Goal: Task Accomplishment & Management: Manage account settings

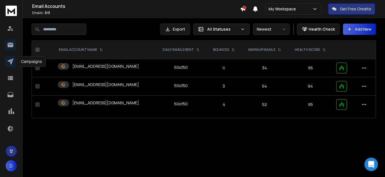
click at [12, 59] on icon at bounding box center [10, 62] width 6 height 6
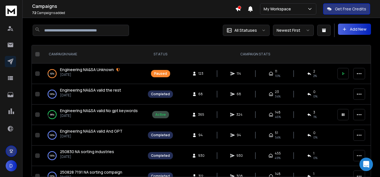
click at [356, 75] on icon "button" at bounding box center [359, 74] width 6 height 6
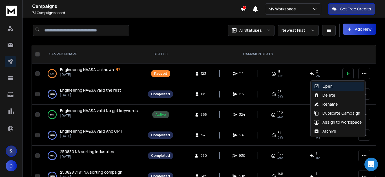
click at [328, 88] on div "Open" at bounding box center [323, 87] width 19 height 6
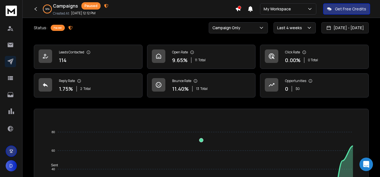
scroll to position [28, 0]
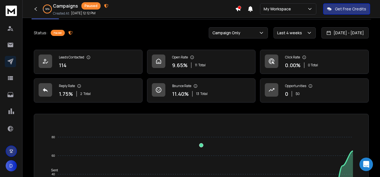
click at [69, 88] on p "Reply Rate" at bounding box center [67, 86] width 16 height 5
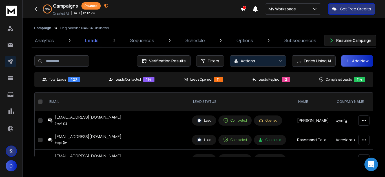
click at [282, 61] on icon "button" at bounding box center [280, 61] width 4 height 5
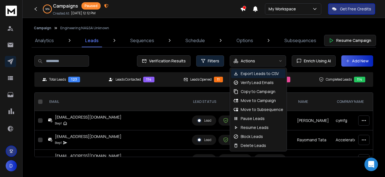
click at [206, 59] on button "Filters" at bounding box center [210, 60] width 28 height 11
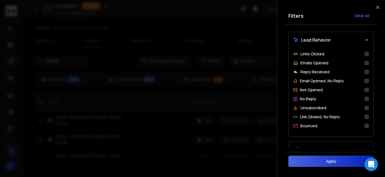
click at [296, 72] on icon at bounding box center [295, 72] width 4 height 3
click at [364, 72] on button "Reply Received" at bounding box center [366, 72] width 5 height 5
click at [335, 164] on button "Apply" at bounding box center [330, 161] width 85 height 11
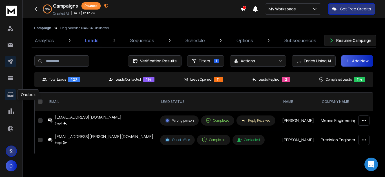
click at [8, 95] on icon at bounding box center [10, 94] width 6 height 5
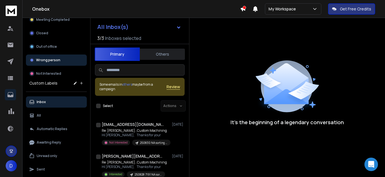
scroll to position [113, 0]
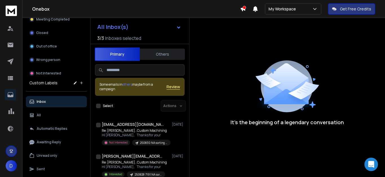
click at [44, 102] on p "Inbox" at bounding box center [41, 102] width 9 height 5
click at [40, 116] on p "All" at bounding box center [39, 115] width 4 height 5
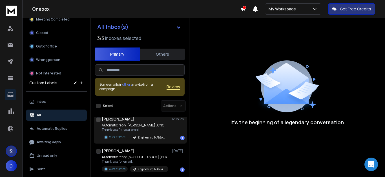
scroll to position [84, 0]
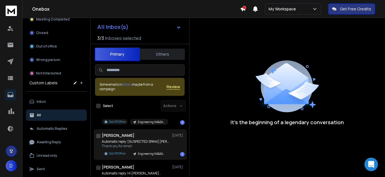
click at [160, 145] on p "﻿ Thank you for email." at bounding box center [136, 146] width 68 height 5
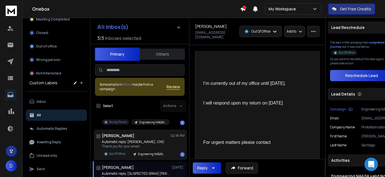
scroll to position [56, 0]
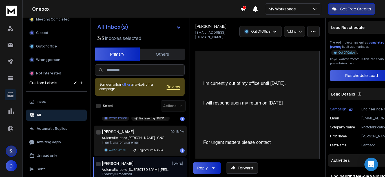
click at [151, 134] on div "Mark Jones 02:18 PM" at bounding box center [143, 132] width 83 height 6
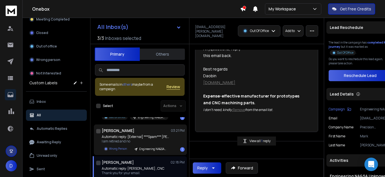
scroll to position [28, 0]
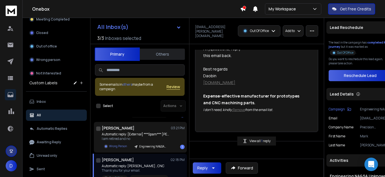
click at [135, 135] on p "Automatic reply: [External] ***Spam*** Bert" at bounding box center [136, 134] width 68 height 5
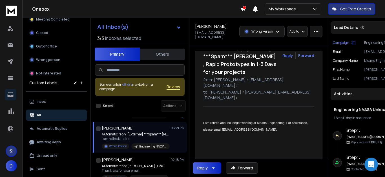
click at [260, 112] on div "I am retired and no longer working at Means Engineering. For assistance, please…" at bounding box center [256, 125] width 106 height 27
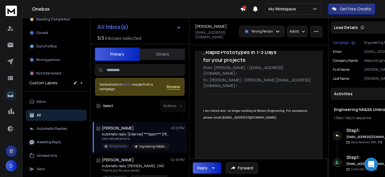
scroll to position [39, 0]
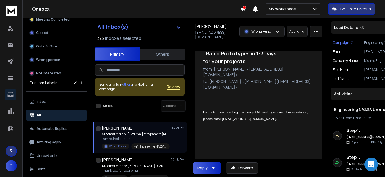
drag, startPoint x: 280, startPoint y: 110, endPoint x: 260, endPoint y: 113, distance: 20.2
click at [259, 111] on span "I am retired and no longer working at Means Engineering. For assistance, please…" at bounding box center [256, 116] width 106 height 10
copy span "meanseng.com"
click at [272, 126] on div "I am retired and no longer working at Means Engineering. For assistance, please…" at bounding box center [258, 131] width 111 height 59
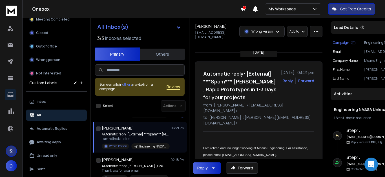
scroll to position [0, 0]
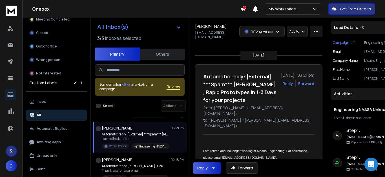
drag, startPoint x: 280, startPoint y: 151, endPoint x: 222, endPoint y: 151, distance: 58.0
click at [222, 151] on span "I am retired and no longer working at Means Engineering. For assistance, please…" at bounding box center [256, 155] width 106 height 10
copy span "procurementdepartment@meanseng.com"
click at [10, 61] on icon at bounding box center [10, 62] width 6 height 6
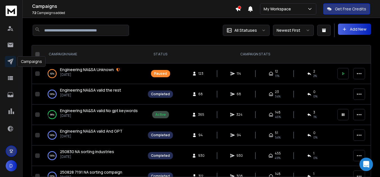
click at [357, 74] on icon "button" at bounding box center [359, 73] width 5 height 1
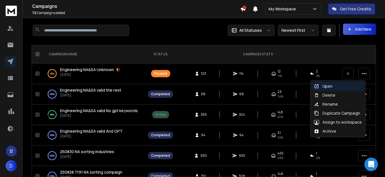
click at [328, 88] on div "Open" at bounding box center [323, 87] width 19 height 6
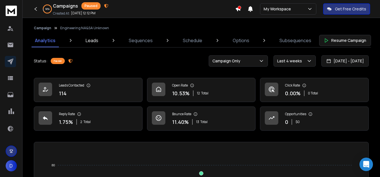
click at [96, 43] on p "Leads" at bounding box center [92, 40] width 13 height 7
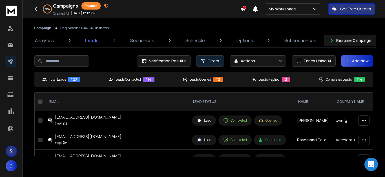
click at [219, 62] on span "Filters" at bounding box center [214, 61] width 12 height 6
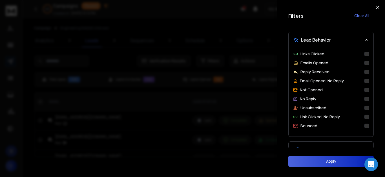
click at [377, 8] on icon "button" at bounding box center [378, 8] width 6 height 6
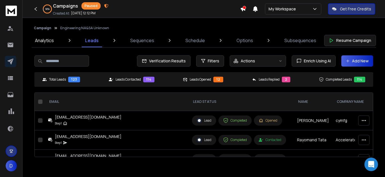
click at [41, 42] on p "Analytics" at bounding box center [44, 40] width 19 height 7
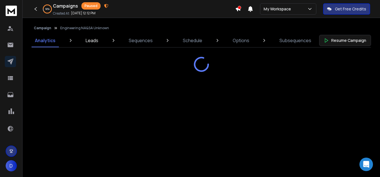
click at [94, 41] on p "Leads" at bounding box center [92, 40] width 13 height 7
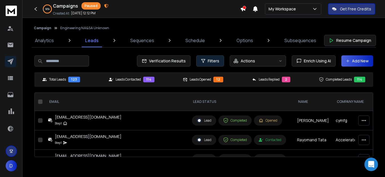
click at [217, 63] on span "Filters" at bounding box center [214, 61] width 12 height 6
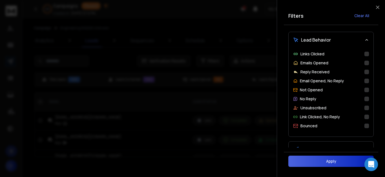
click at [312, 125] on p "Bounced" at bounding box center [308, 126] width 17 height 6
click at [364, 125] on button "Bounced" at bounding box center [366, 126] width 5 height 5
click at [344, 160] on button "Apply" at bounding box center [330, 161] width 85 height 11
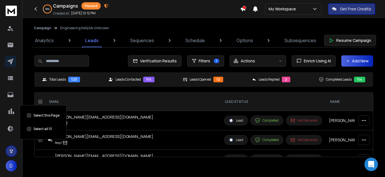
click at [39, 101] on button "Select this Page" at bounding box center [40, 102] width 5 height 5
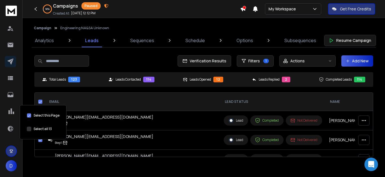
click at [30, 128] on button "Select this Page" at bounding box center [29, 129] width 5 height 5
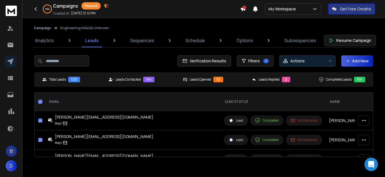
click at [328, 61] on icon "button" at bounding box center [330, 61] width 4 height 5
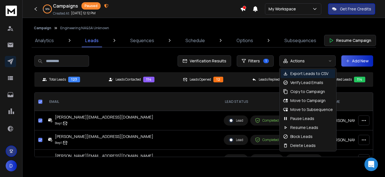
click at [323, 72] on p "Export Leads to CSV" at bounding box center [309, 74] width 38 height 6
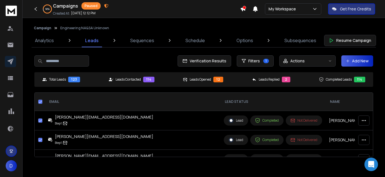
click at [252, 89] on div "Verification Results Filters 1 Actions Add New Total Leads 123 Leads Contacted …" at bounding box center [203, 103] width 339 height 96
click at [9, 63] on icon at bounding box center [10, 61] width 7 height 7
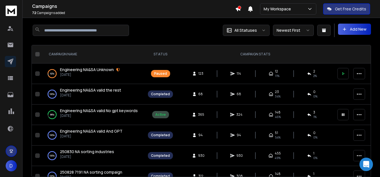
click at [357, 94] on icon "button" at bounding box center [359, 94] width 5 height 1
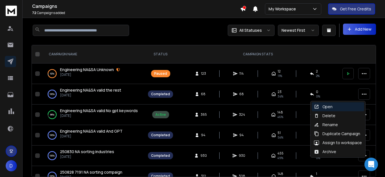
click at [332, 104] on div "Open" at bounding box center [323, 107] width 19 height 6
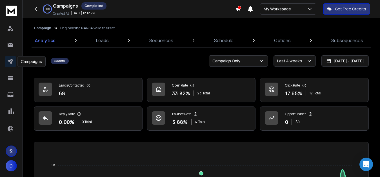
click at [6, 64] on link at bounding box center [10, 61] width 11 height 11
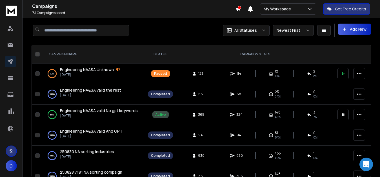
click at [356, 94] on icon "button" at bounding box center [359, 95] width 6 height 6
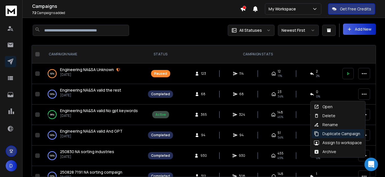
click at [337, 133] on div "Duplicate Campaign" at bounding box center [337, 134] width 46 height 6
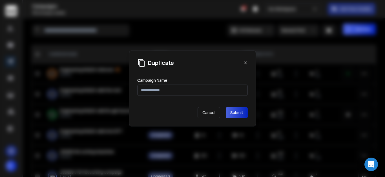
click at [151, 89] on input "text" at bounding box center [192, 90] width 110 height 11
paste input "**********"
drag, startPoint x: 154, startPoint y: 93, endPoint x: 124, endPoint y: 92, distance: 30.1
click at [124, 92] on div "**********" at bounding box center [192, 88] width 385 height 87
click at [157, 94] on input "**********" at bounding box center [192, 90] width 110 height 11
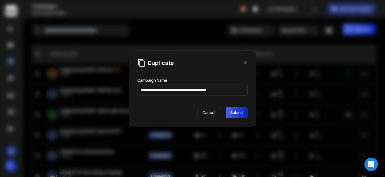
type input "**********"
click at [239, 117] on button "Submit" at bounding box center [237, 112] width 22 height 11
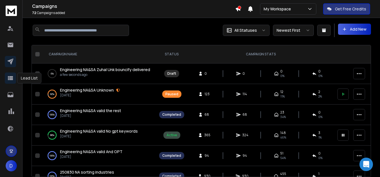
click at [10, 79] on icon at bounding box center [10, 78] width 5 height 4
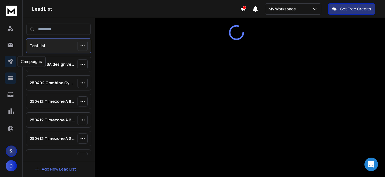
click at [13, 62] on icon at bounding box center [10, 61] width 7 height 7
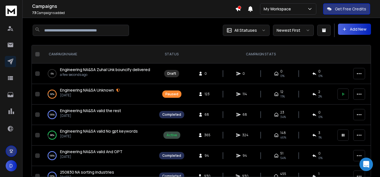
click at [356, 75] on icon "button" at bounding box center [359, 74] width 6 height 6
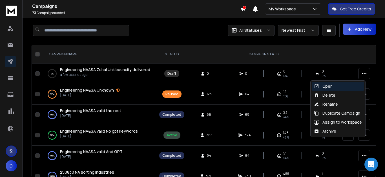
click at [321, 89] on div "Open" at bounding box center [323, 87] width 19 height 6
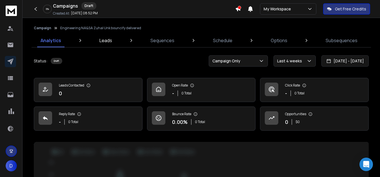
click at [103, 40] on p "Leads" at bounding box center [105, 40] width 13 height 7
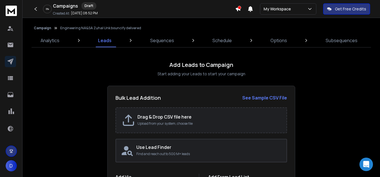
click at [173, 117] on h2 "Drag & Drop CSV file here" at bounding box center [208, 117] width 143 height 7
type input "**********"
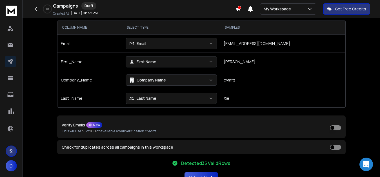
scroll to position [102, 0]
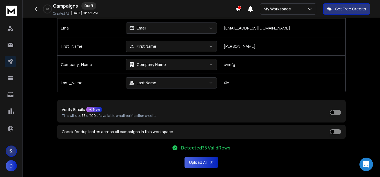
click at [195, 164] on button "Upload All" at bounding box center [201, 162] width 34 height 11
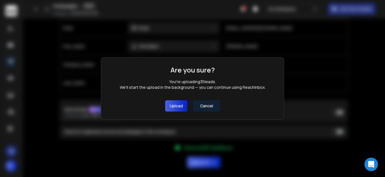
click at [173, 105] on button "Upload" at bounding box center [176, 106] width 22 height 11
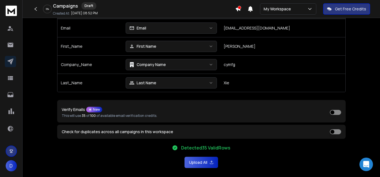
scroll to position [26, 0]
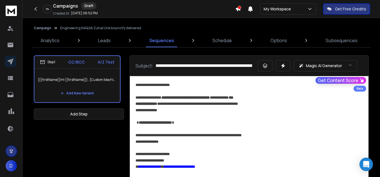
click at [299, 101] on div "**********" at bounding box center [248, 104] width 227 height 6
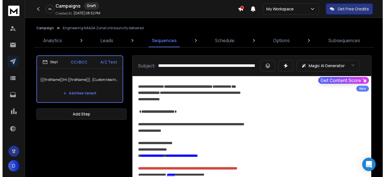
scroll to position [12, 0]
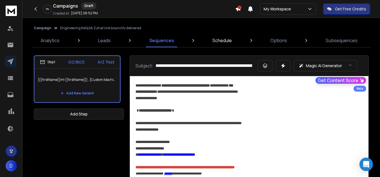
click at [223, 44] on p "Schedule" at bounding box center [221, 40] width 19 height 7
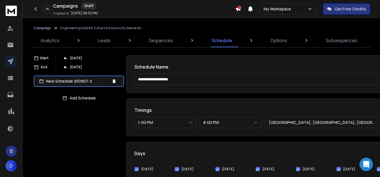
click at [184, 82] on input "**********" at bounding box center [264, 79] width 261 height 11
click at [193, 80] on input "**********" at bounding box center [264, 79] width 261 height 11
type input "**********"
click at [82, 59] on p "Wed Sep 10 2025" at bounding box center [76, 58] width 12 height 5
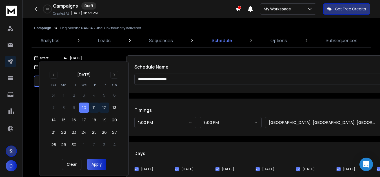
click at [104, 108] on button "12" at bounding box center [104, 108] width 10 height 10
click at [99, 168] on button "Apply" at bounding box center [96, 164] width 19 height 11
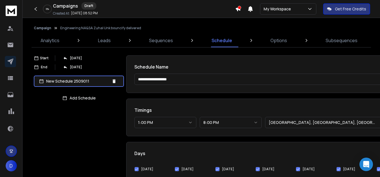
click at [82, 68] on p "Thu Sep 11 2025" at bounding box center [76, 67] width 12 height 5
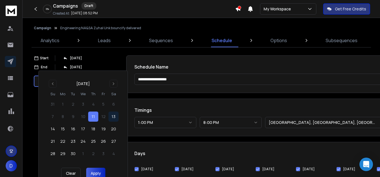
click at [115, 117] on button "13" at bounding box center [113, 117] width 10 height 10
click at [99, 171] on button "Apply" at bounding box center [95, 173] width 19 height 11
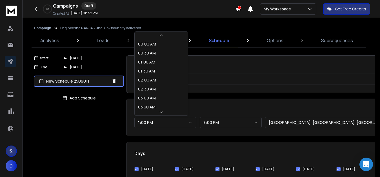
click at [188, 122] on icon "button" at bounding box center [190, 123] width 5 height 5
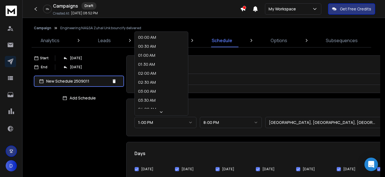
select select "********"
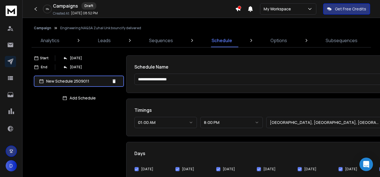
click at [219, 124] on button "8:00 PM" at bounding box center [231, 122] width 63 height 11
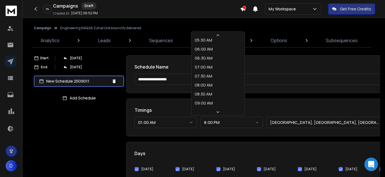
scroll to position [75, 0]
select select "********"
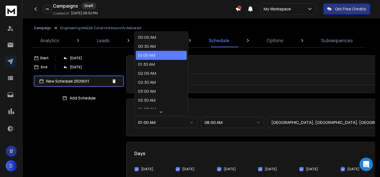
click at [189, 123] on icon "button" at bounding box center [191, 123] width 5 height 5
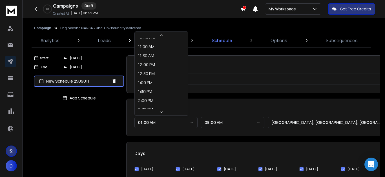
scroll to position [197, 0]
select select "********"
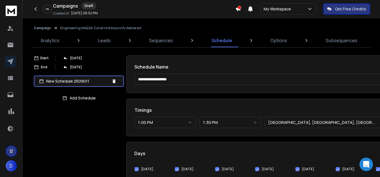
click at [225, 122] on button "1:30 PM" at bounding box center [230, 122] width 62 height 11
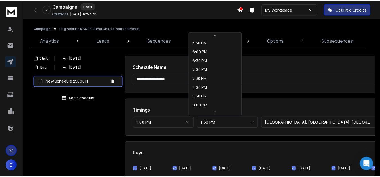
scroll to position [84, 0]
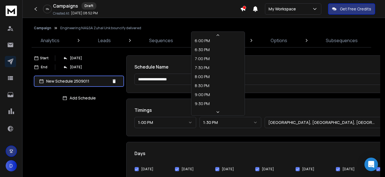
select select "********"
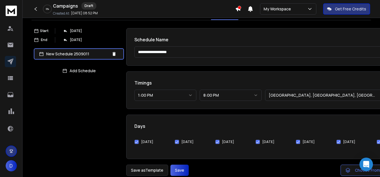
scroll to position [34, 0]
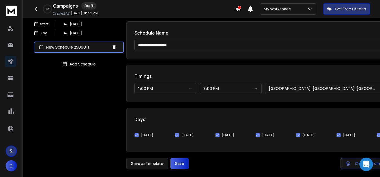
click at [182, 165] on button "Save" at bounding box center [179, 163] width 18 height 11
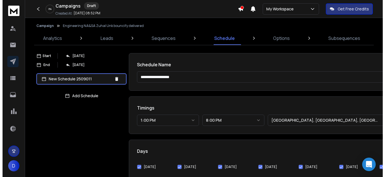
scroll to position [0, 0]
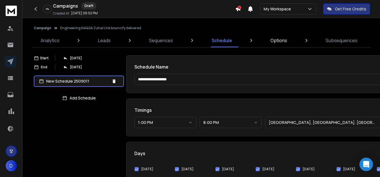
click at [283, 40] on p "Options" at bounding box center [278, 40] width 17 height 7
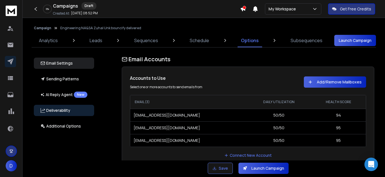
click at [57, 115] on button "Deliverability" at bounding box center [64, 110] width 60 height 11
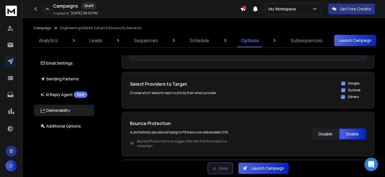
scroll to position [764, 0]
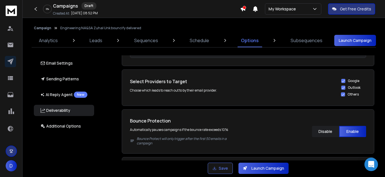
click at [271, 170] on button "Launch Campaign" at bounding box center [263, 168] width 50 height 11
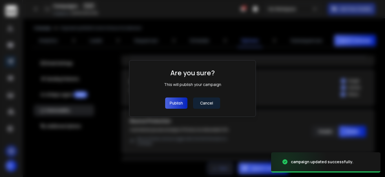
click at [180, 104] on button "Publish" at bounding box center [176, 103] width 22 height 11
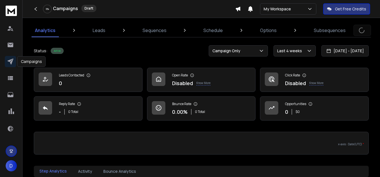
click at [11, 62] on icon at bounding box center [10, 62] width 6 height 6
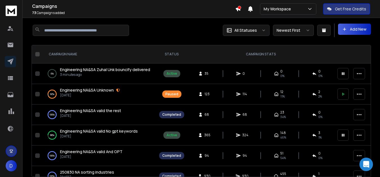
click at [356, 96] on icon "button" at bounding box center [359, 95] width 6 height 6
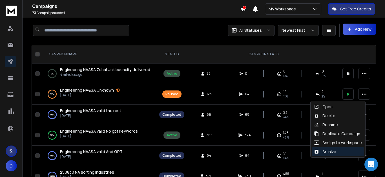
click at [330, 151] on div "Archive" at bounding box center [325, 152] width 22 height 6
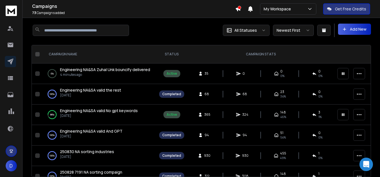
click at [356, 94] on icon "button" at bounding box center [359, 95] width 6 height 6
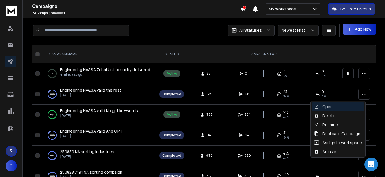
click at [170, 27] on div at bounding box center [118, 31] width 172 height 14
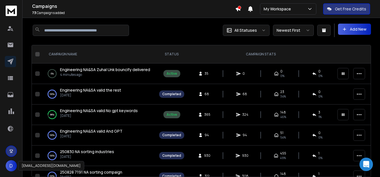
click at [13, 163] on span "D" at bounding box center [11, 166] width 11 height 11
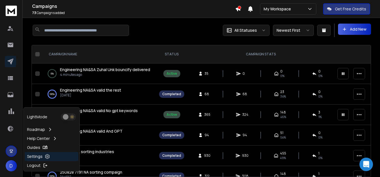
click at [38, 158] on p "Settings" at bounding box center [34, 157] width 15 height 6
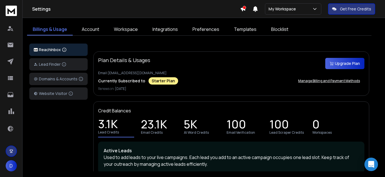
click at [86, 32] on link "Account" at bounding box center [90, 30] width 29 height 12
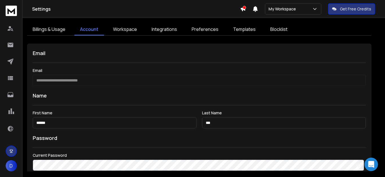
click at [128, 32] on link "Workspace" at bounding box center [124, 30] width 35 height 12
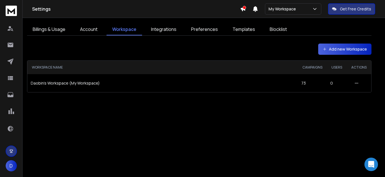
click at [163, 30] on link "Integrations" at bounding box center [163, 30] width 37 height 12
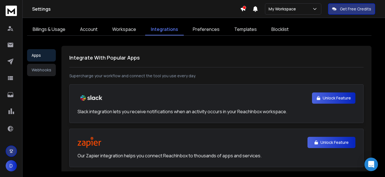
click at [215, 29] on link "Preferences" at bounding box center [206, 30] width 38 height 12
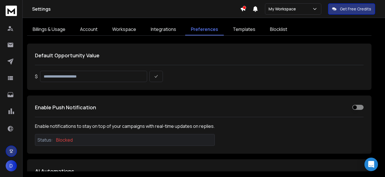
click at [247, 30] on link "Templates" at bounding box center [244, 30] width 34 height 12
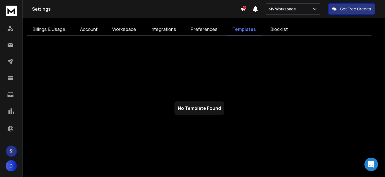
click at [281, 29] on link "Blocklist" at bounding box center [279, 30] width 28 height 12
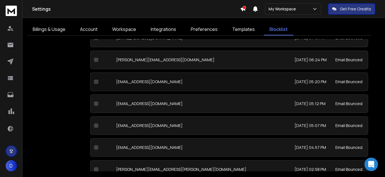
scroll to position [324, 0]
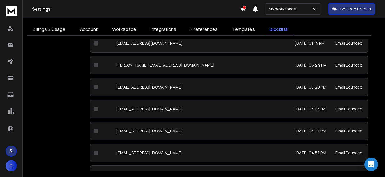
click at [63, 66] on div "Emails Domains Keywords in Email Keywords in Replies Unsubscribed Newest Downlo…" at bounding box center [199, 105] width 344 height 133
click at [52, 71] on div "Emails Domains Keywords in Email Keywords in Replies Unsubscribed Newest Downlo…" at bounding box center [199, 105] width 344 height 133
click at [9, 60] on icon at bounding box center [10, 61] width 7 height 7
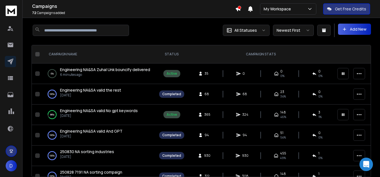
click at [357, 74] on icon "button" at bounding box center [359, 73] width 5 height 1
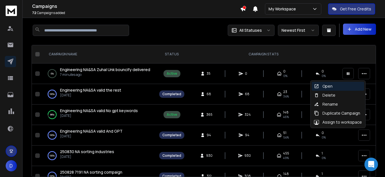
click at [328, 55] on th "CAMPAIGN STATS" at bounding box center [263, 54] width 151 height 18
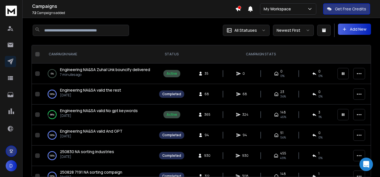
click at [359, 94] on button "button" at bounding box center [359, 94] width 12 height 11
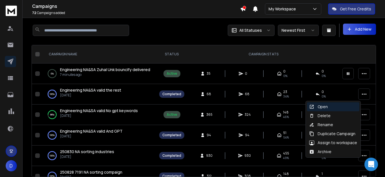
click at [195, 30] on div at bounding box center [118, 31] width 172 height 14
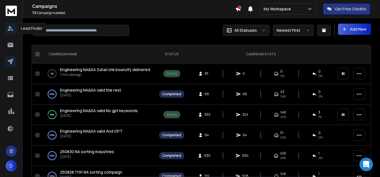
click at [10, 28] on circle at bounding box center [10, 27] width 2 height 2
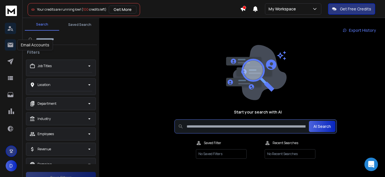
click at [9, 46] on icon at bounding box center [11, 45] width 6 height 5
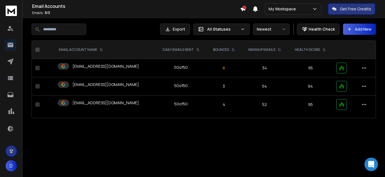
click at [241, 31] on icon at bounding box center [242, 29] width 5 height 5
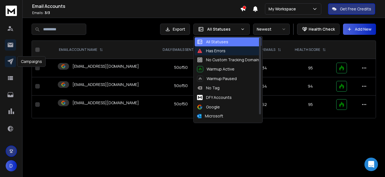
click at [7, 62] on icon at bounding box center [10, 61] width 7 height 7
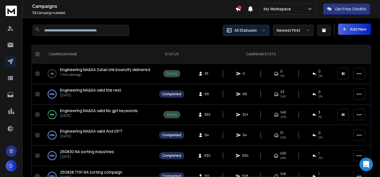
click at [264, 30] on icon "button" at bounding box center [263, 30] width 5 height 5
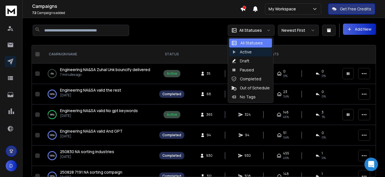
click at [253, 50] on div "Active" at bounding box center [250, 52] width 43 height 9
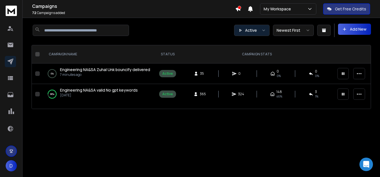
click at [265, 30] on icon "button" at bounding box center [263, 30] width 5 height 5
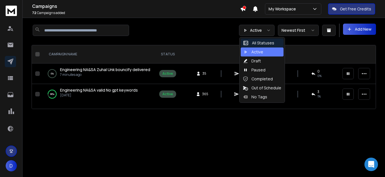
click at [268, 43] on div "All Statuses" at bounding box center [258, 43] width 31 height 6
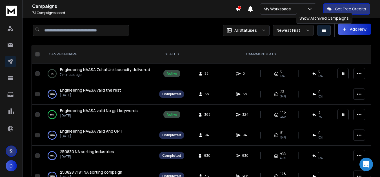
click at [326, 31] on icon at bounding box center [324, 30] width 4 height 4
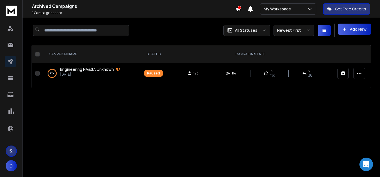
click at [357, 75] on icon "button" at bounding box center [359, 74] width 6 height 6
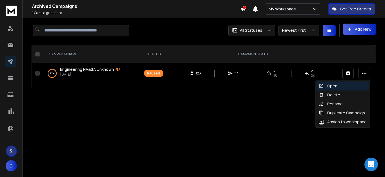
click at [346, 74] on button at bounding box center [347, 73] width 11 height 11
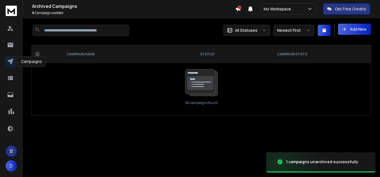
click at [10, 62] on icon at bounding box center [10, 62] width 6 height 6
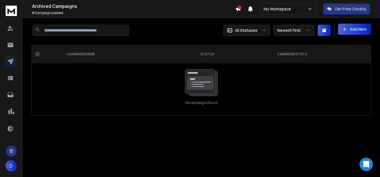
click at [303, 31] on button "Newest First" at bounding box center [293, 30] width 41 height 11
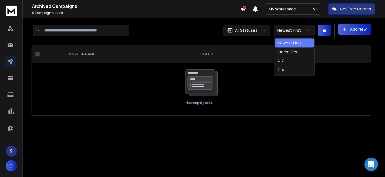
click at [330, 32] on button at bounding box center [324, 30] width 13 height 11
